Goal: Task Accomplishment & Management: Manage account settings

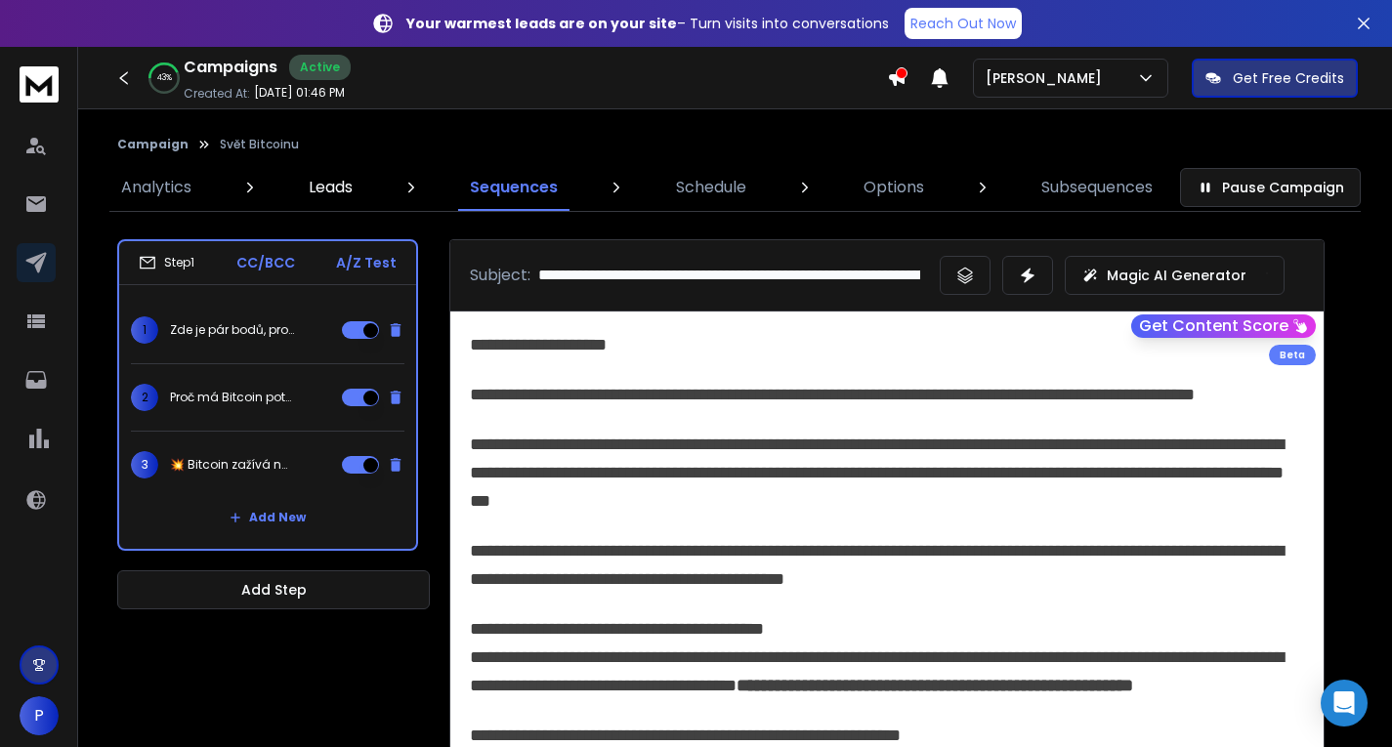
click at [328, 184] on p "Leads" at bounding box center [331, 187] width 44 height 23
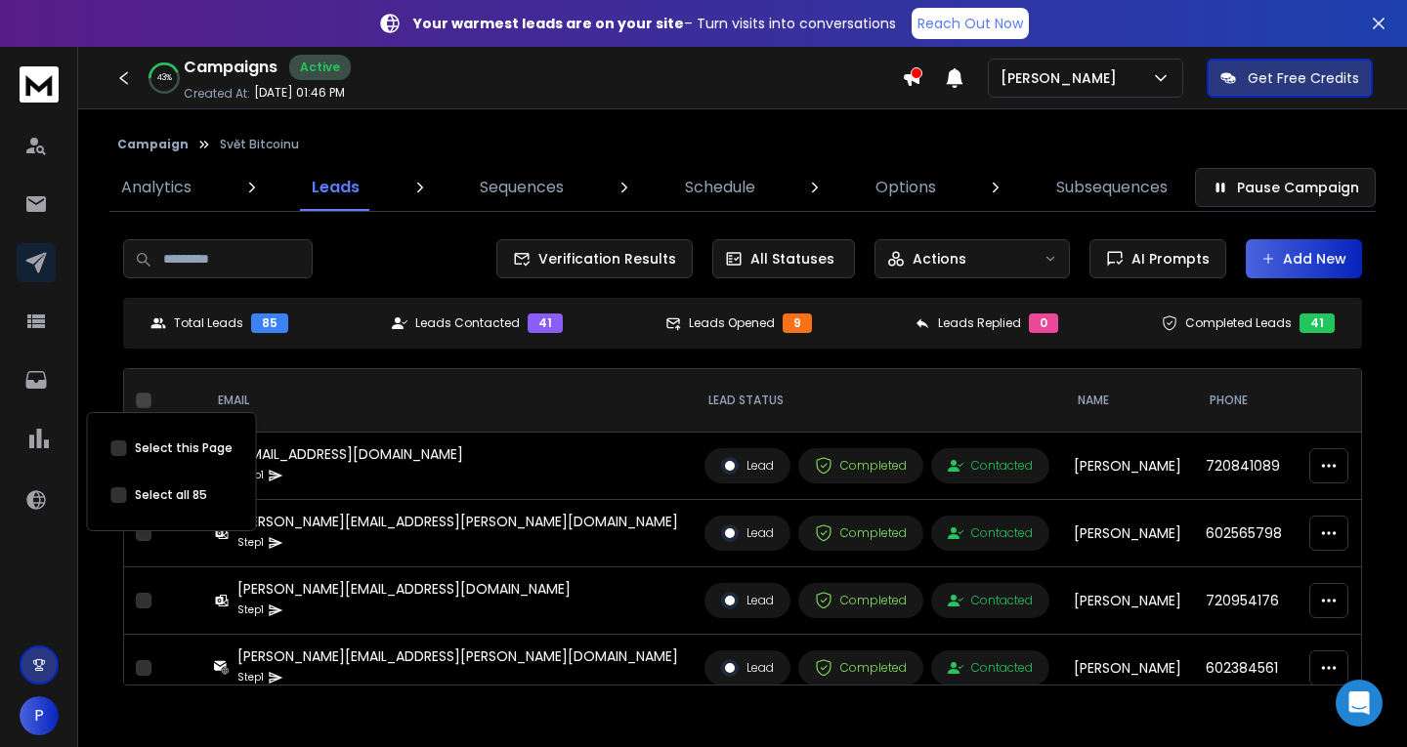
click at [141, 401] on button "Select this Page" at bounding box center [144, 401] width 16 height 16
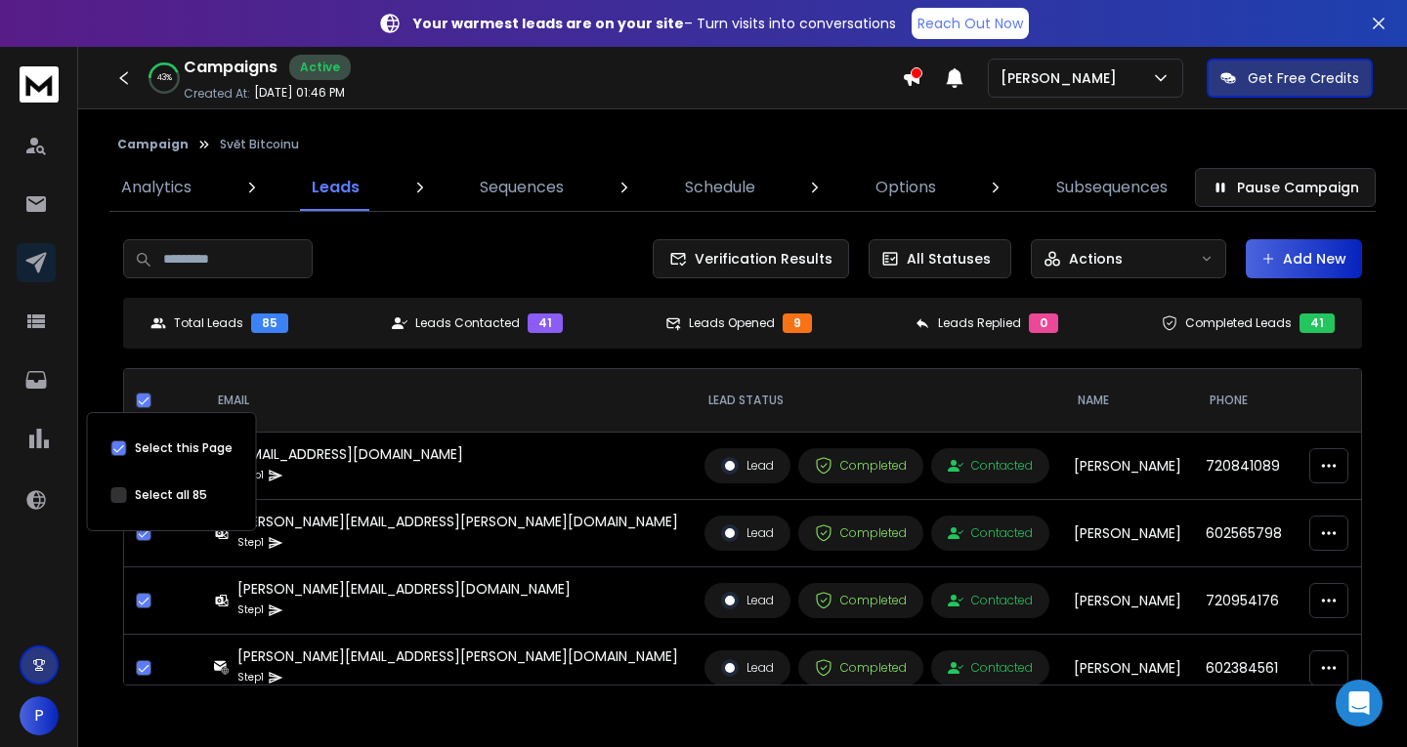
click at [137, 400] on button "Select this Page" at bounding box center [144, 401] width 16 height 16
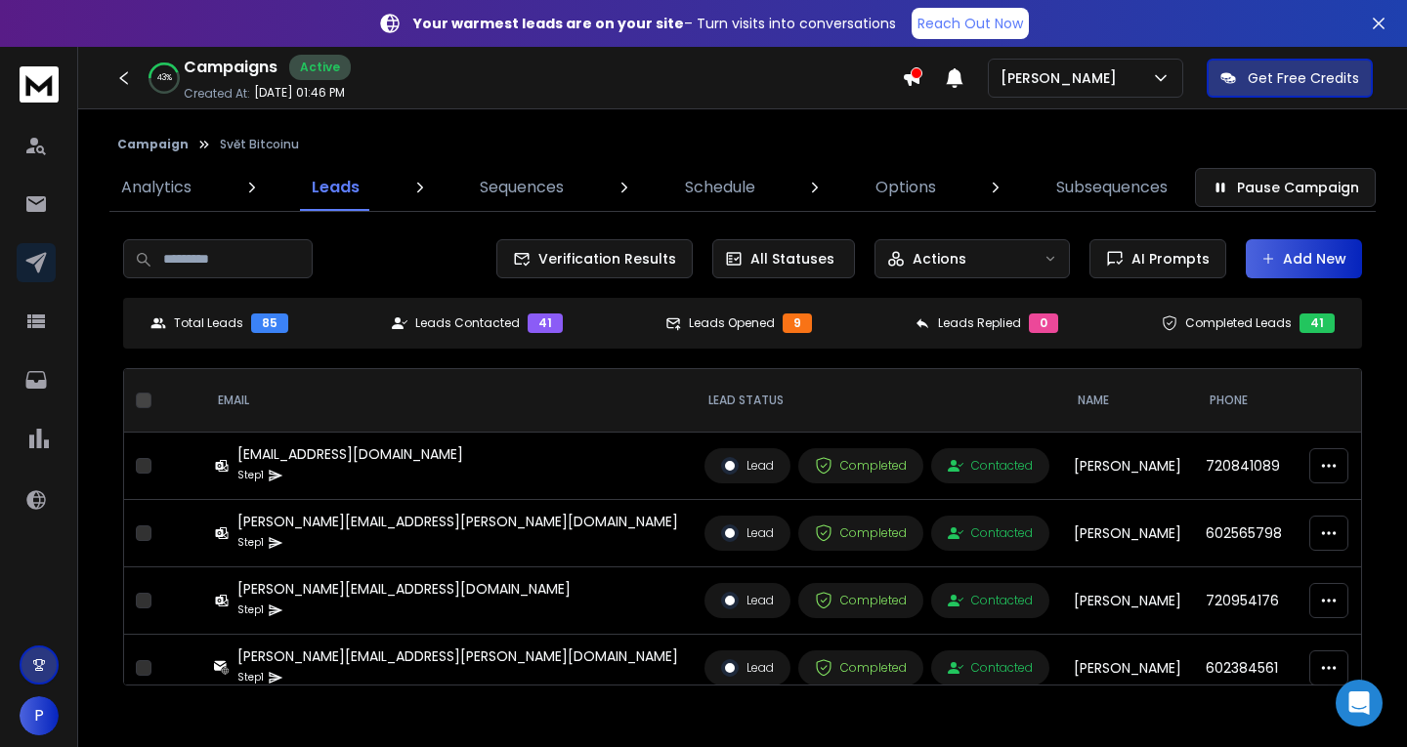
click at [713, 321] on p "Leads Opened" at bounding box center [732, 324] width 86 height 16
click at [795, 323] on div "9" at bounding box center [796, 324] width 29 height 20
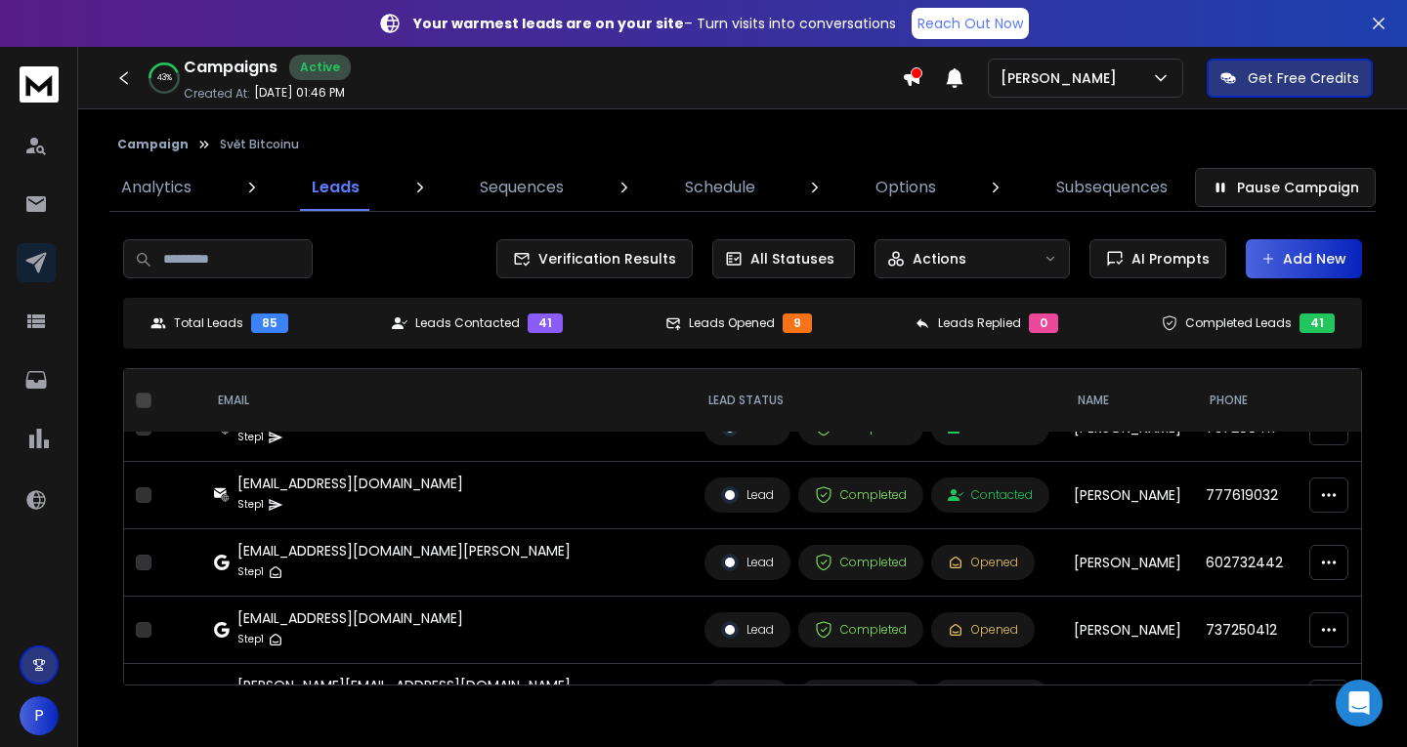
scroll to position [444, 0]
click at [141, 561] on button "button" at bounding box center [144, 562] width 16 height 16
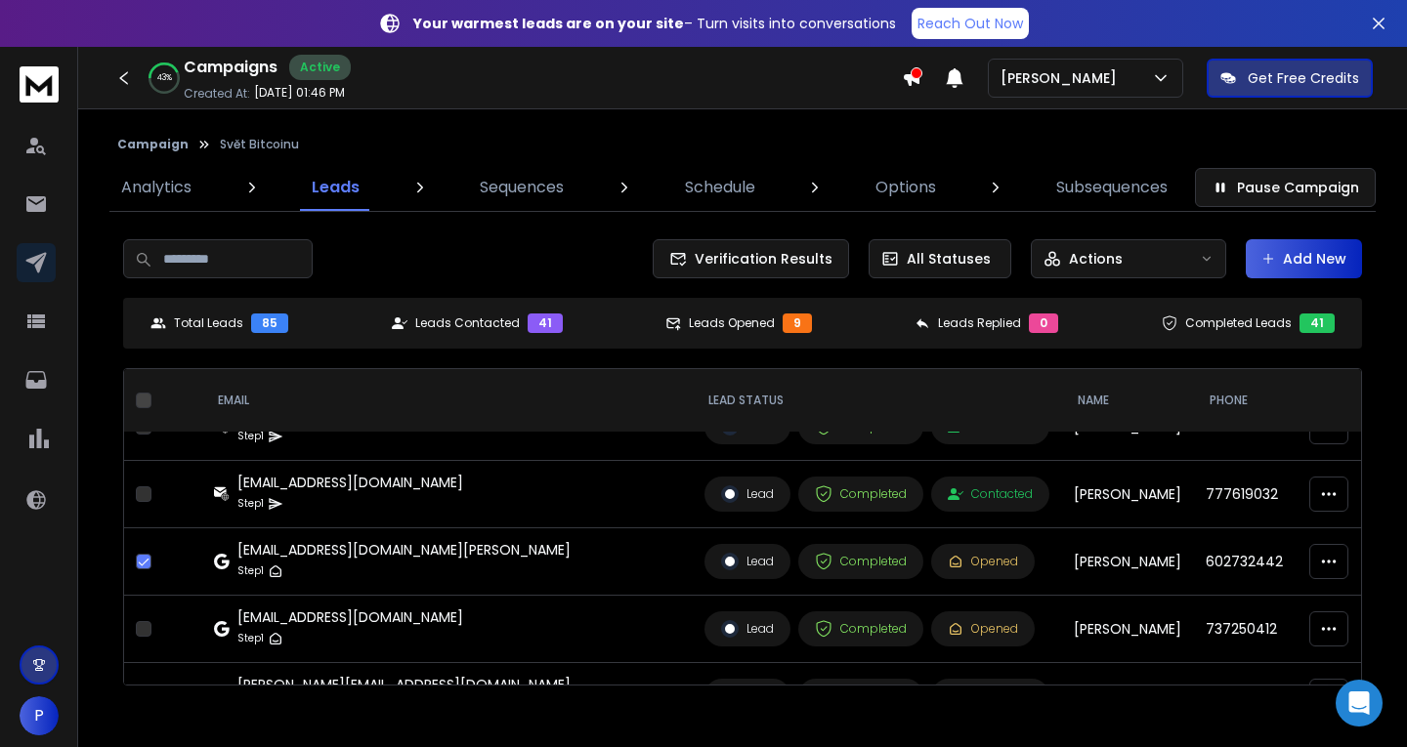
click at [143, 632] on button "button" at bounding box center [144, 629] width 16 height 16
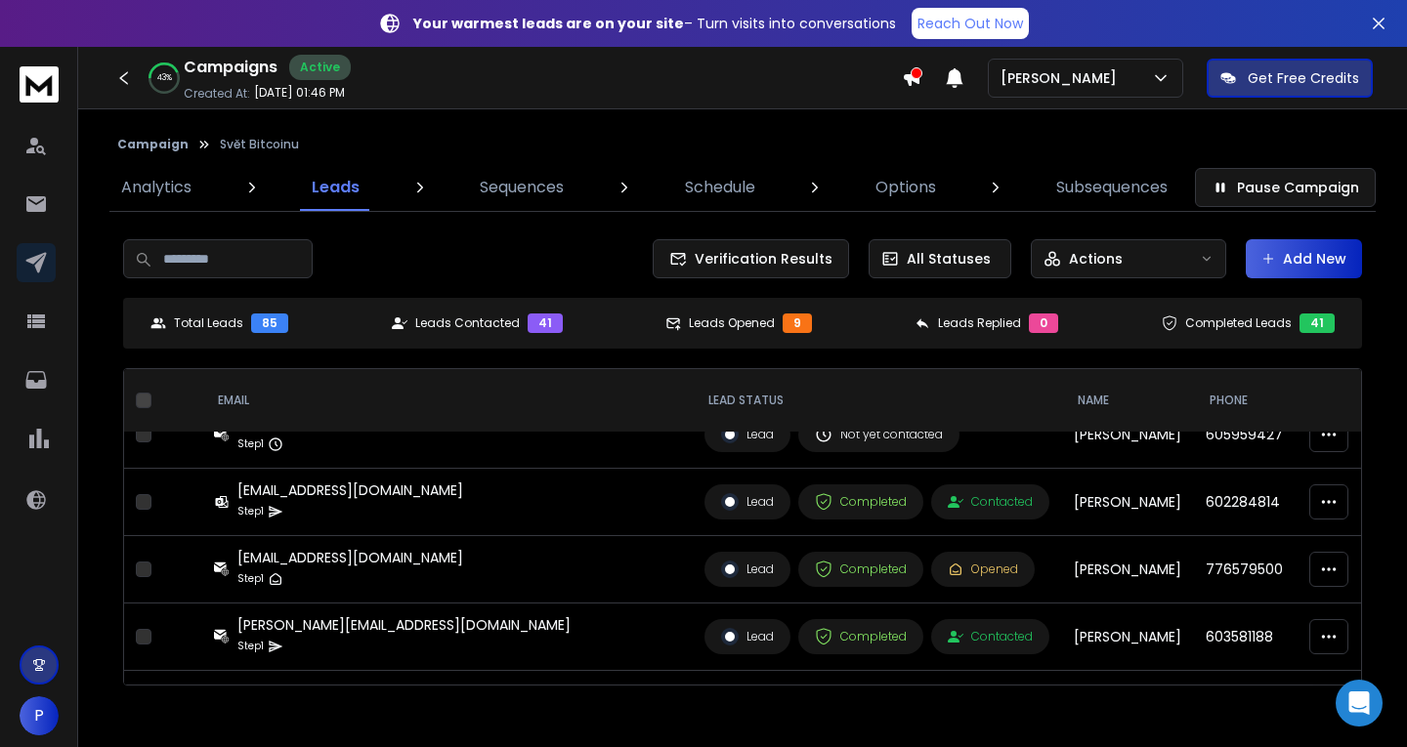
scroll to position [841, 0]
click at [142, 566] on button "button" at bounding box center [144, 569] width 16 height 16
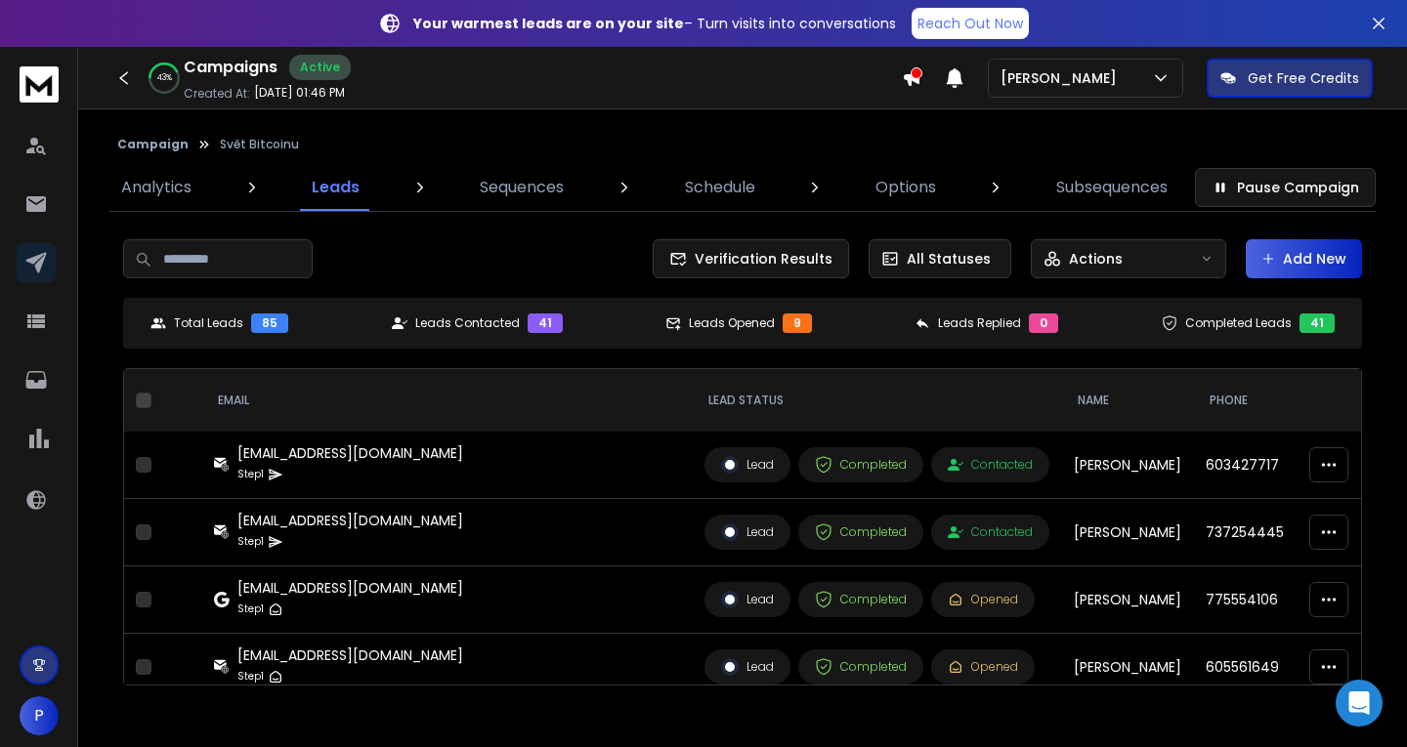
scroll to position [1220, 0]
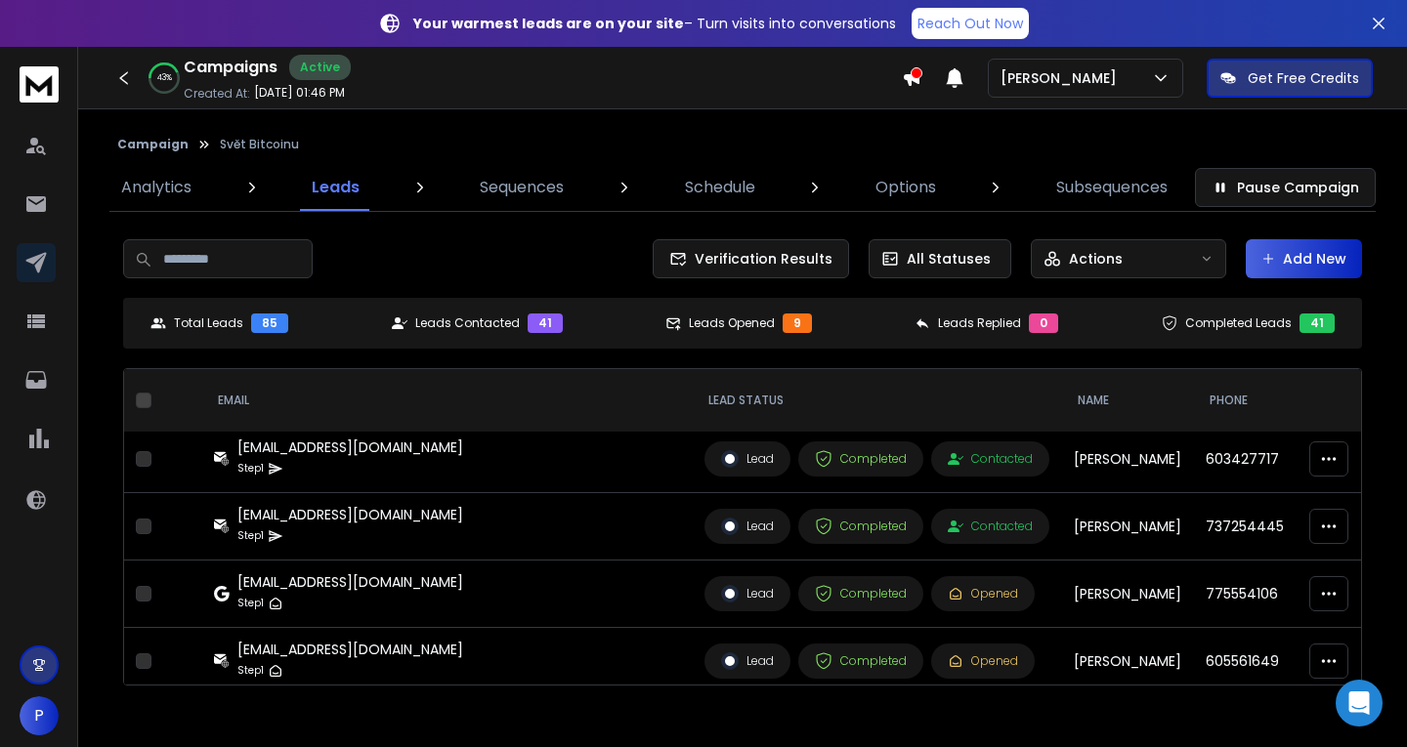
click at [148, 592] on button "button" at bounding box center [144, 594] width 16 height 16
click at [149, 657] on button "button" at bounding box center [144, 662] width 16 height 16
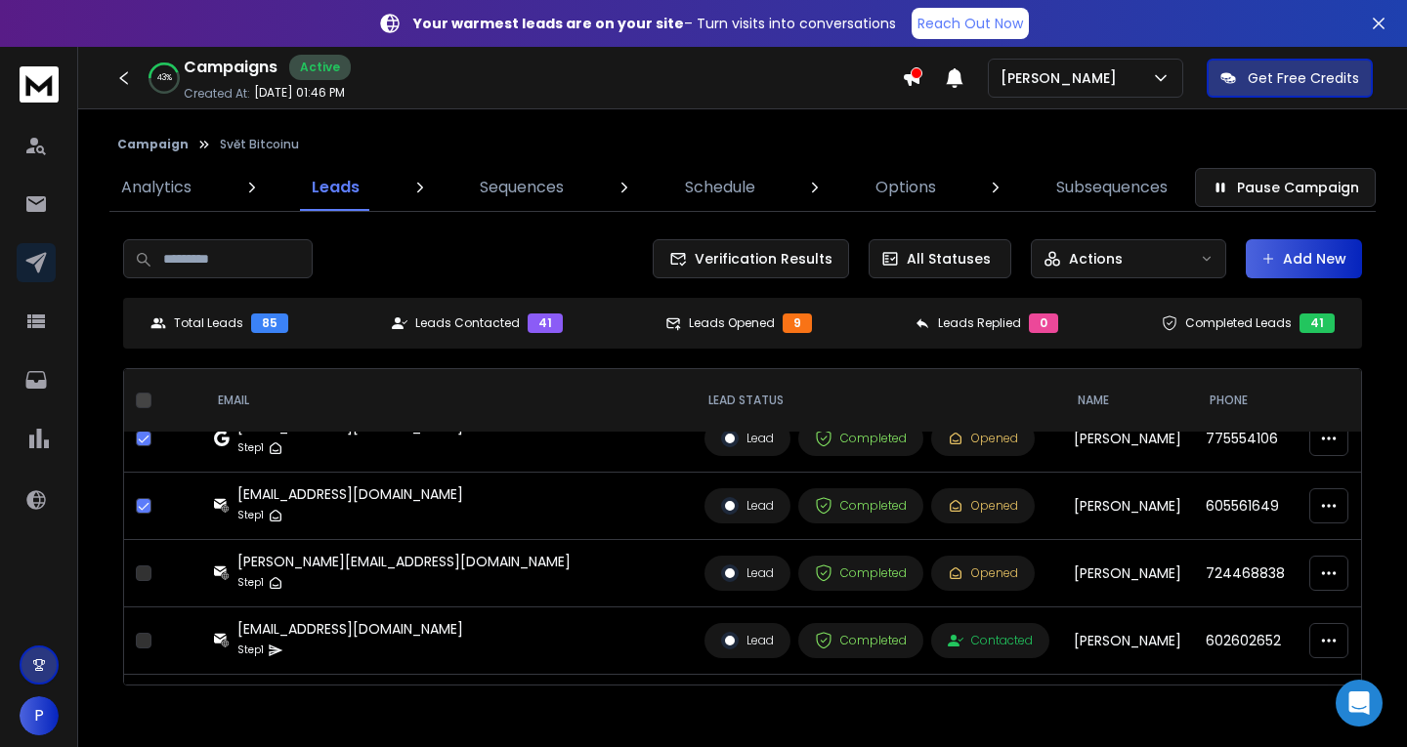
scroll to position [1384, 0]
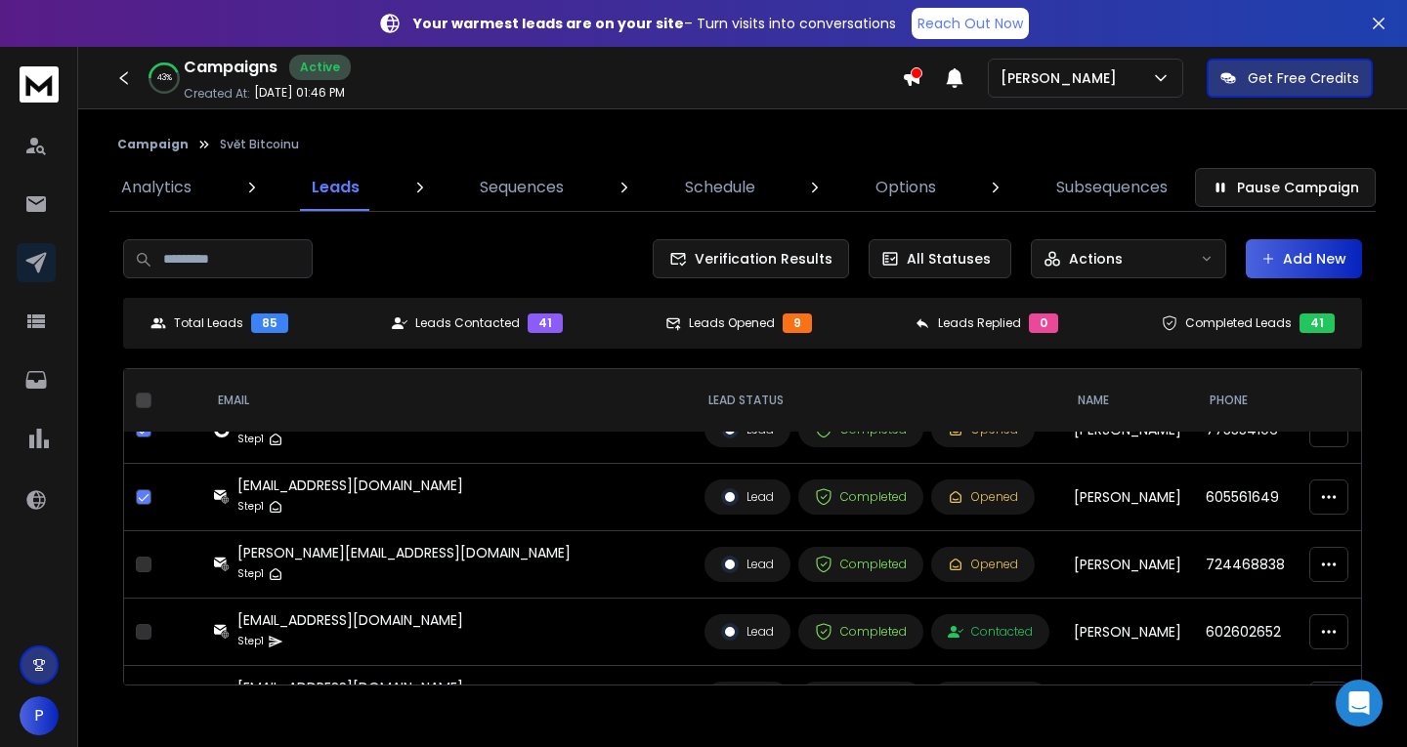
click at [142, 566] on button "button" at bounding box center [144, 565] width 16 height 16
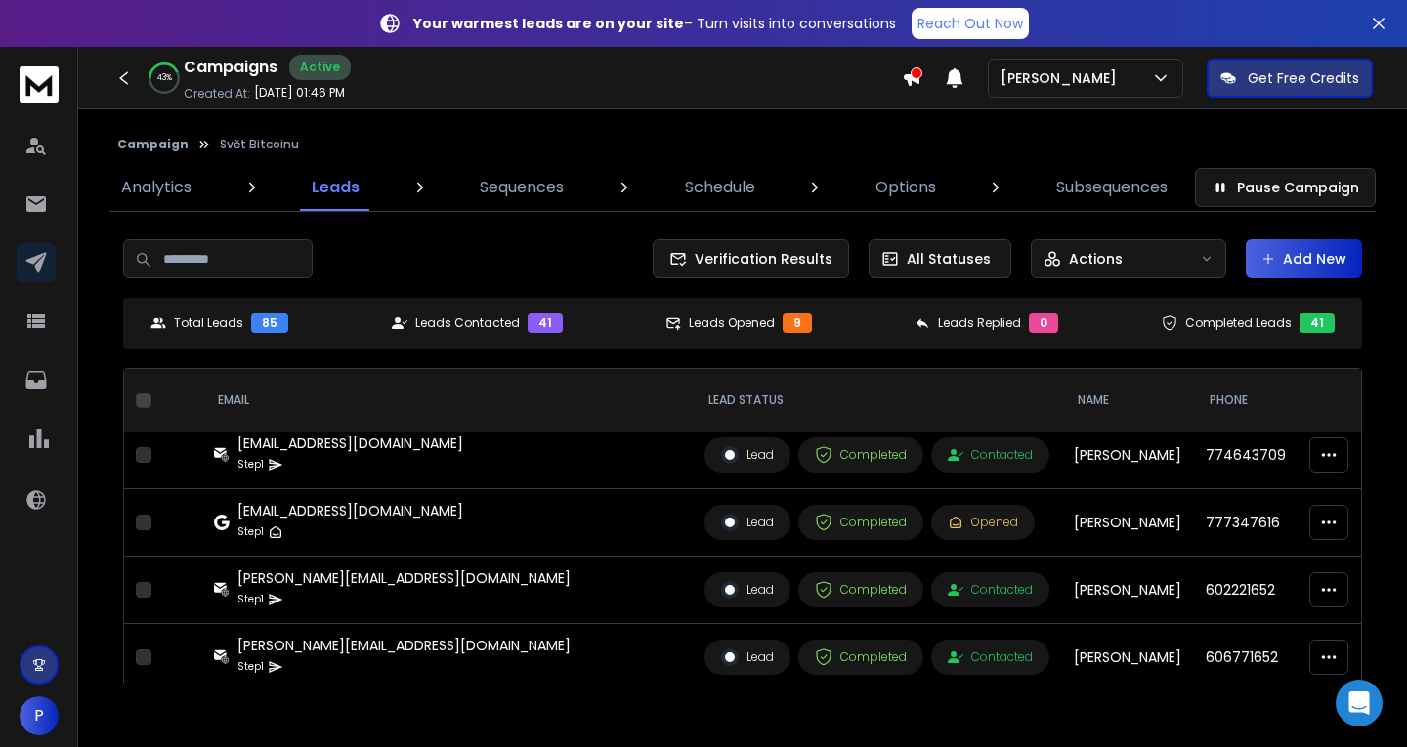
scroll to position [1832, 0]
click at [141, 521] on button "button" at bounding box center [144, 522] width 16 height 16
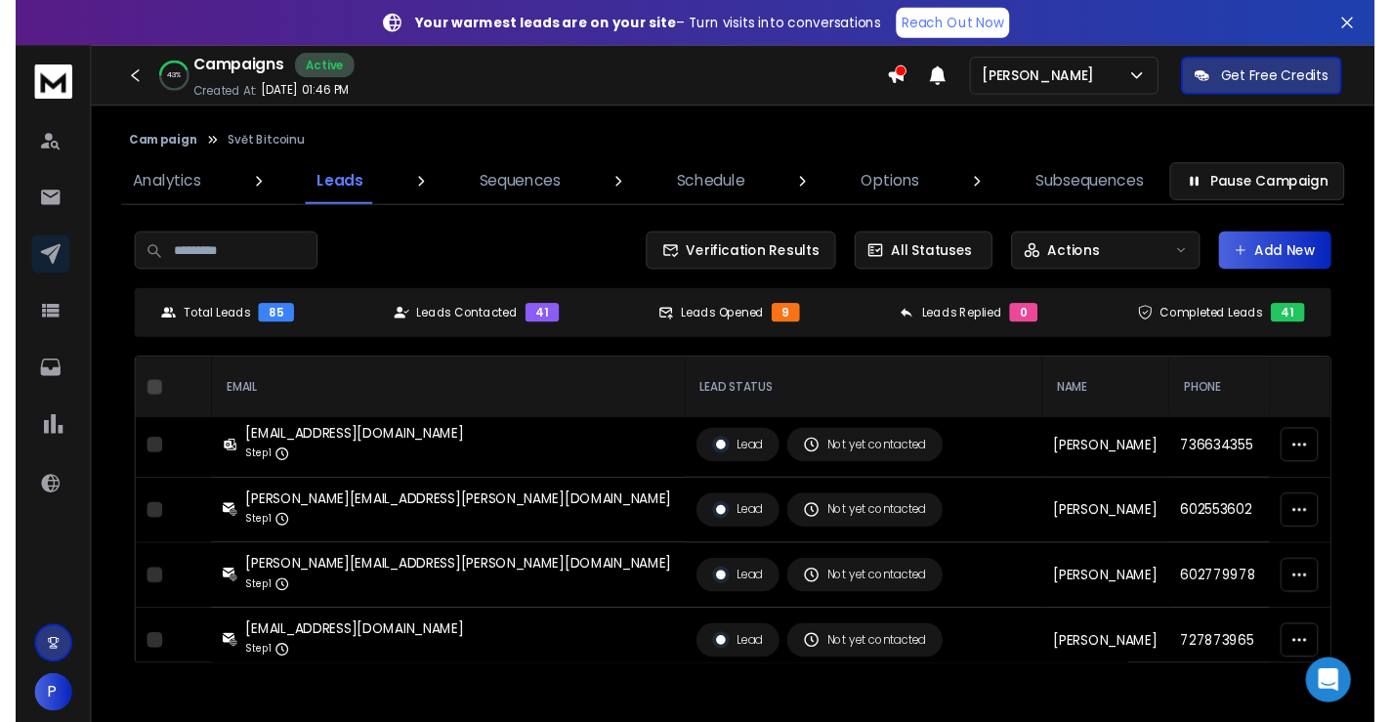
scroll to position [2096, 0]
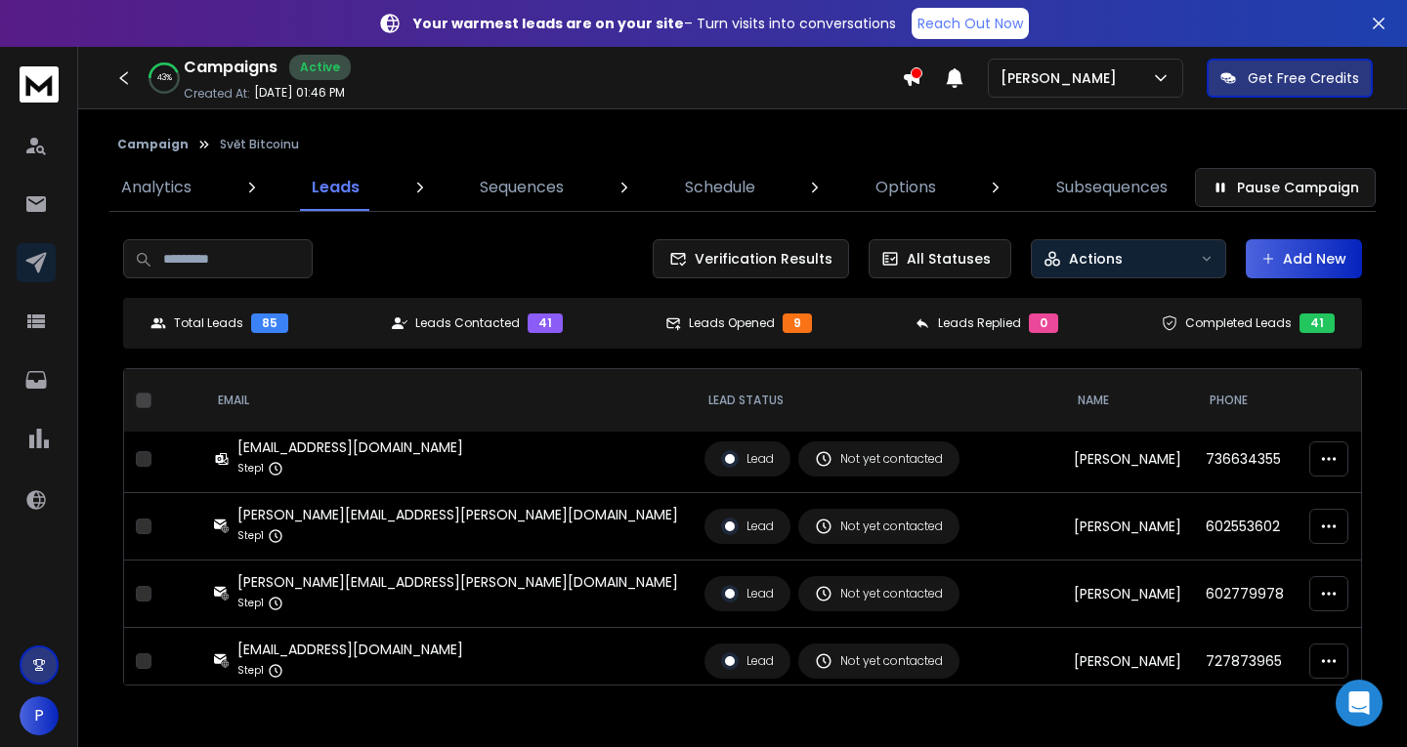
click at [1113, 269] on button "Actions" at bounding box center [1128, 258] width 195 height 39
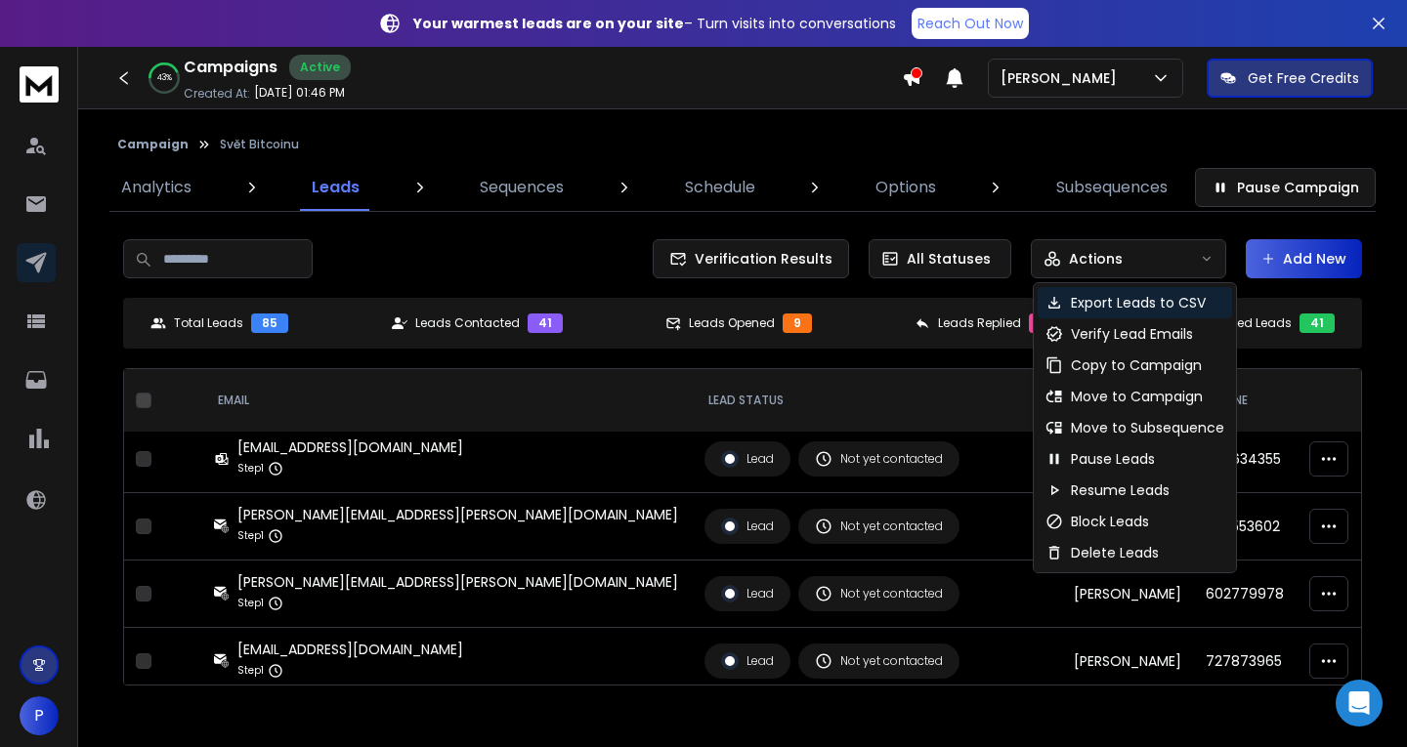
click at [1103, 298] on p "Export Leads to CSV" at bounding box center [1138, 303] width 135 height 20
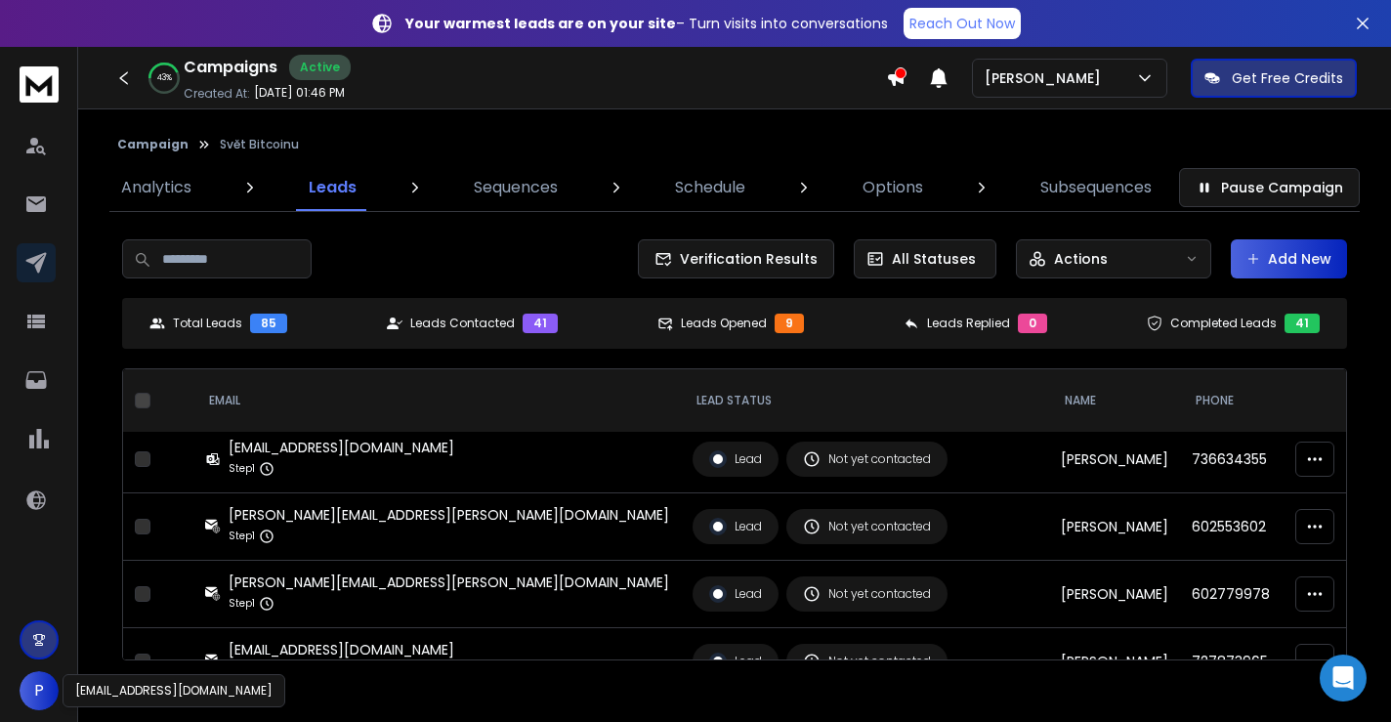
click at [41, 685] on span "P" at bounding box center [39, 690] width 39 height 39
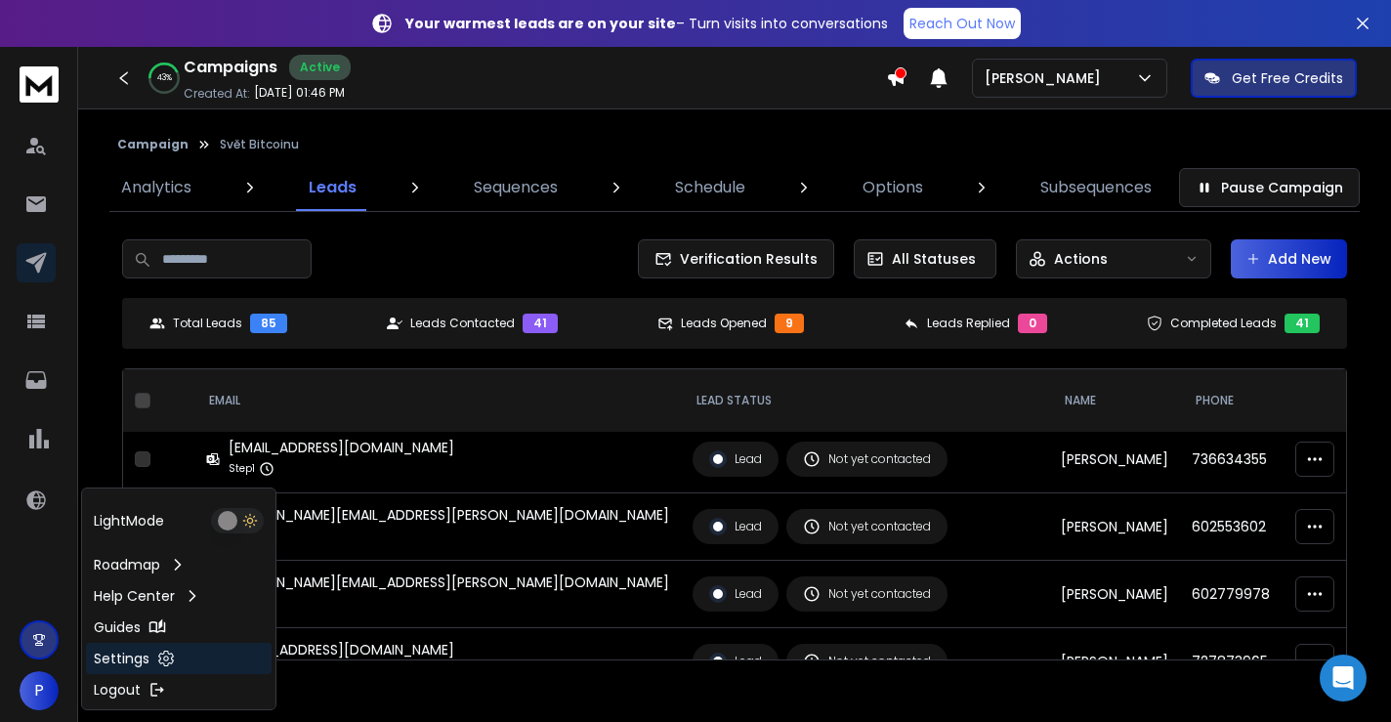
click at [121, 655] on p "Settings" at bounding box center [122, 659] width 56 height 20
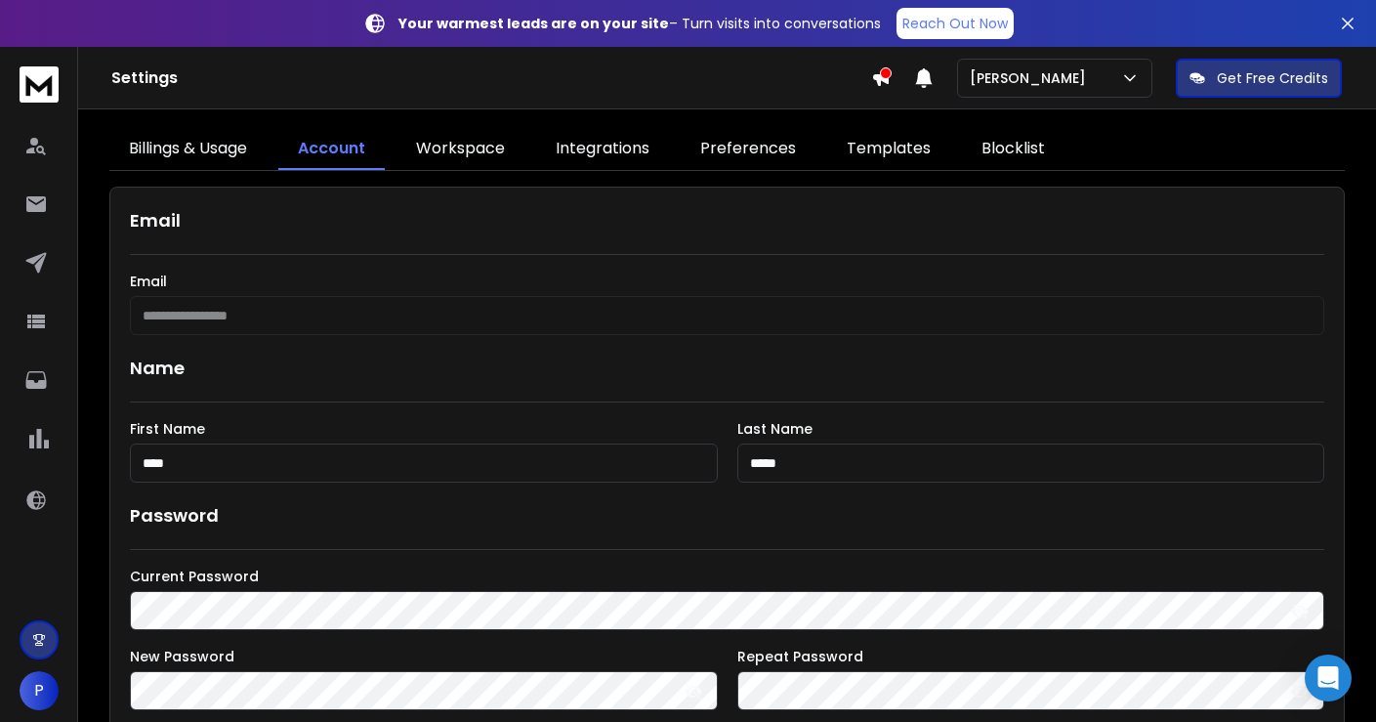
click at [603, 148] on link "Integrations" at bounding box center [602, 149] width 133 height 41
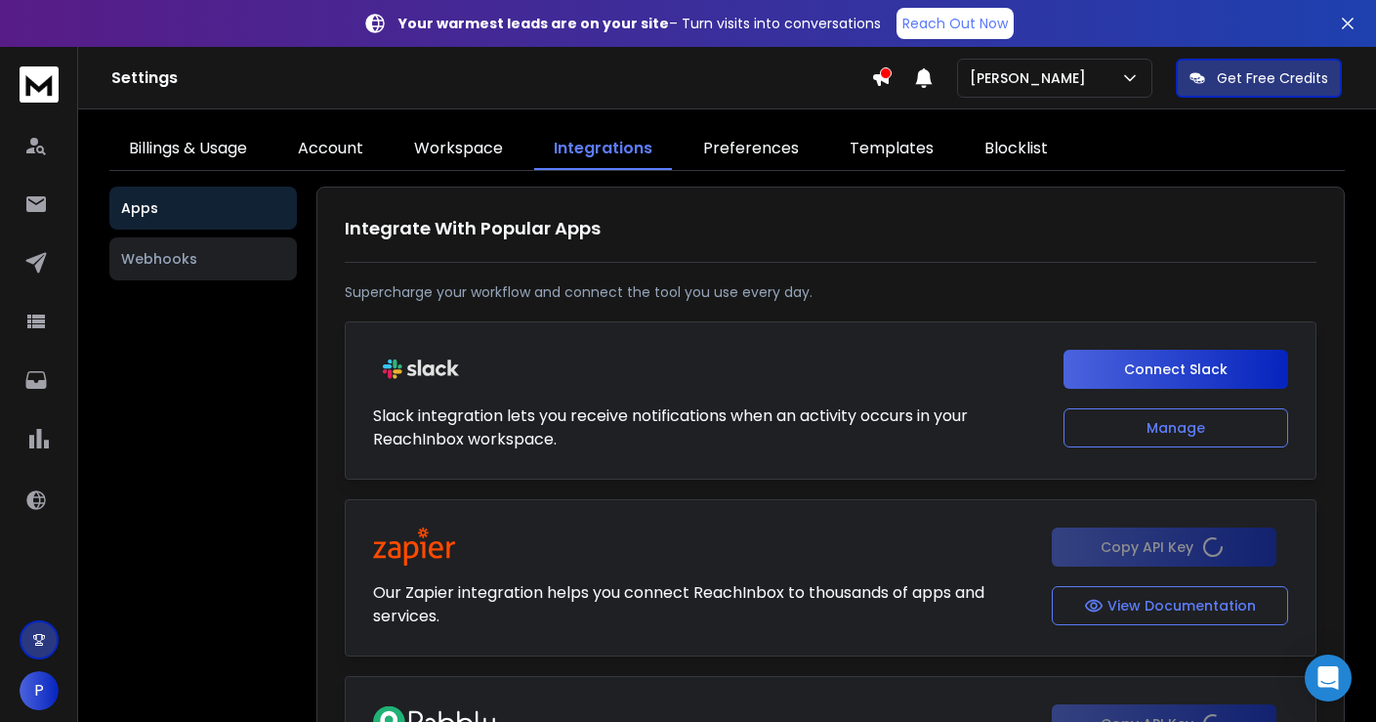
click at [213, 249] on button "Webhooks" at bounding box center [203, 258] width 188 height 43
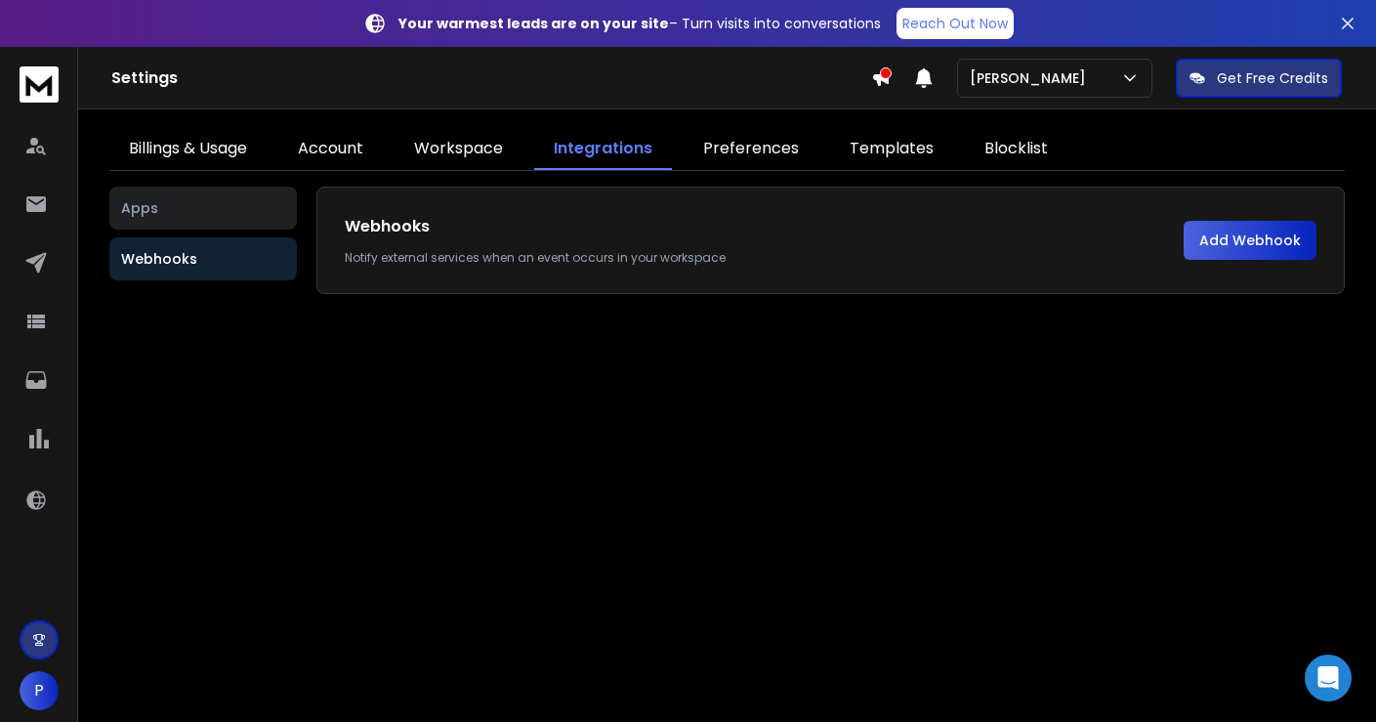
click at [1213, 231] on button "Add Webhook" at bounding box center [1250, 240] width 133 height 39
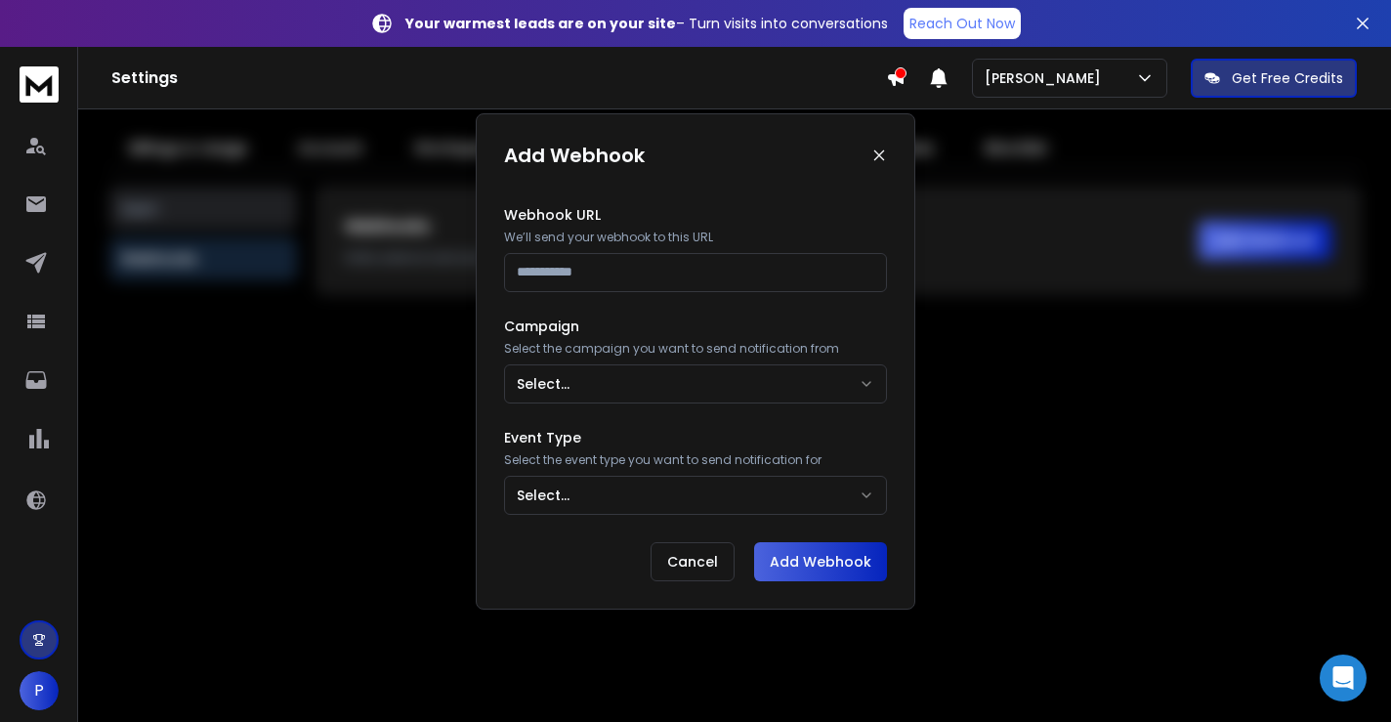
click at [601, 271] on input at bounding box center [695, 272] width 383 height 39
paste input "**********"
type input "**********"
click at [582, 384] on button "Select..." at bounding box center [695, 383] width 383 height 39
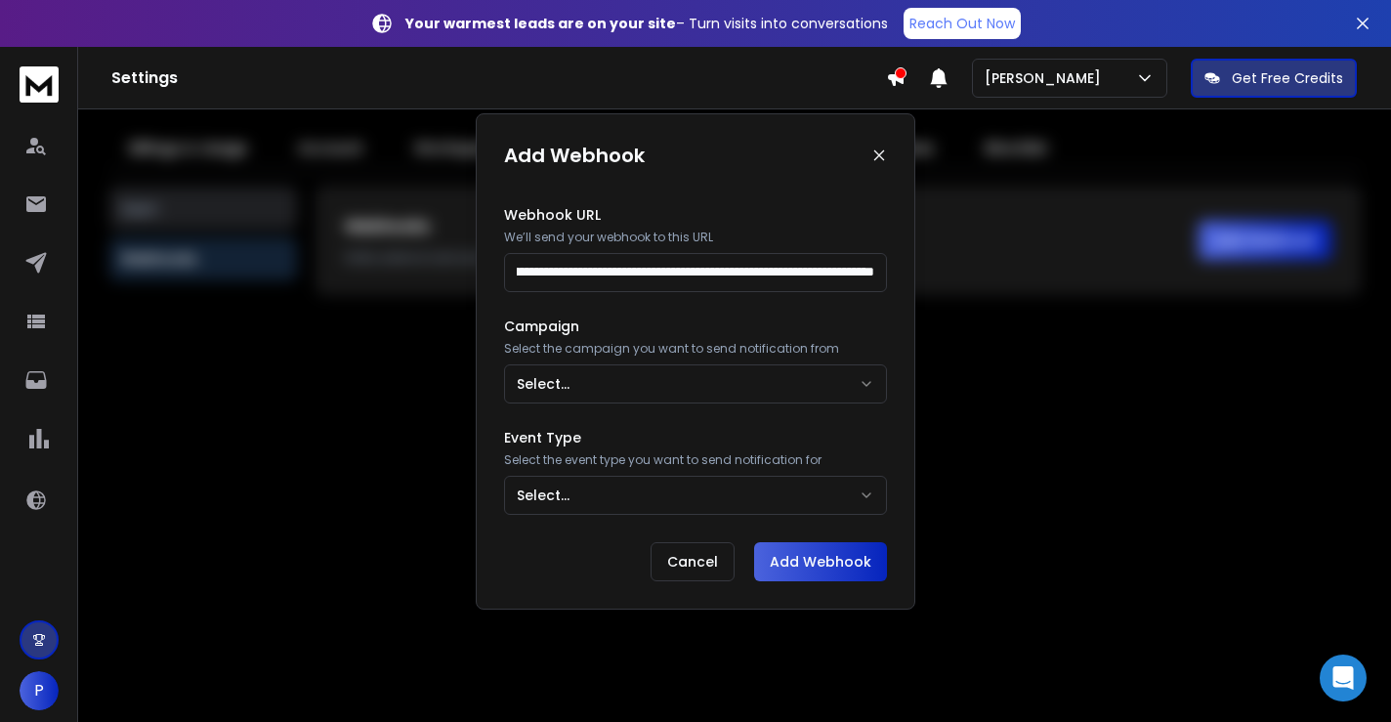
scroll to position [0, 0]
select select "*****"
click at [585, 490] on button "Select..." at bounding box center [695, 495] width 383 height 39
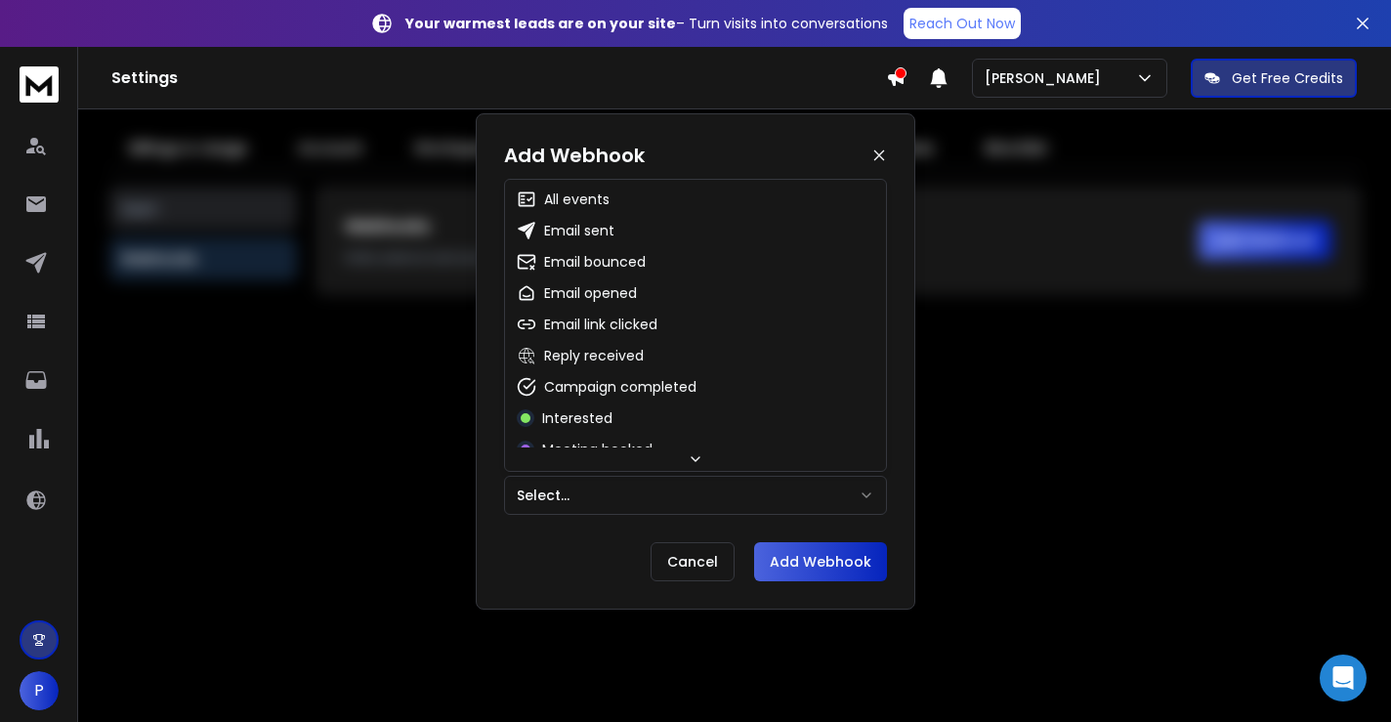
select select "**********"
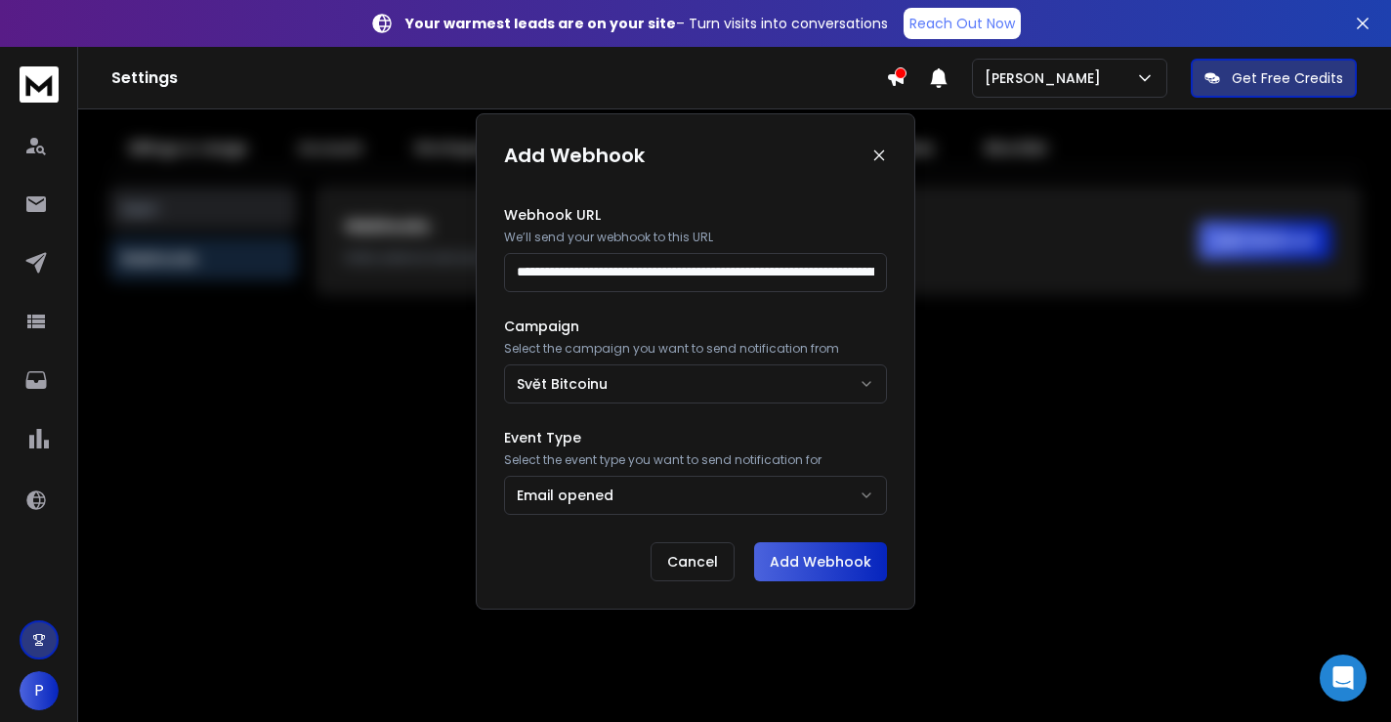
click at [796, 562] on button "Add Webhook" at bounding box center [820, 561] width 133 height 39
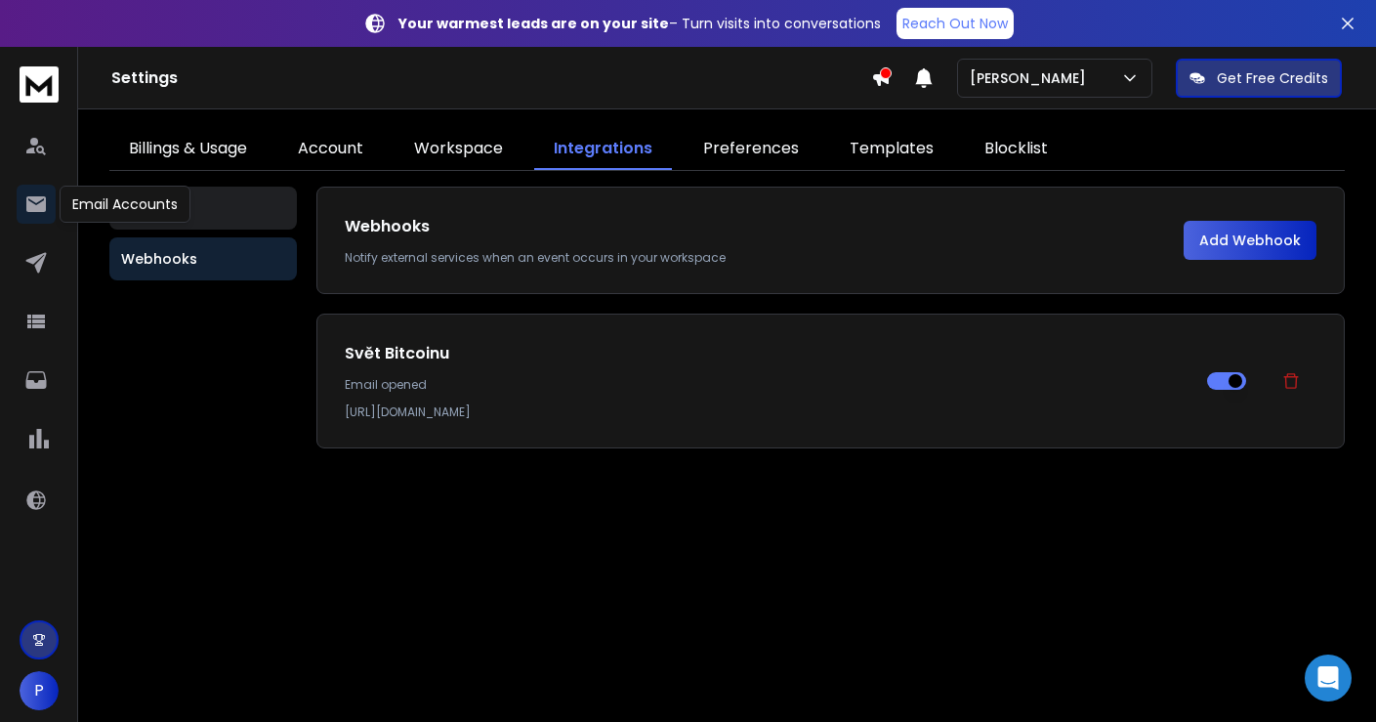
click at [31, 206] on icon at bounding box center [36, 204] width 20 height 16
